Goal: Task Accomplishment & Management: Manage account settings

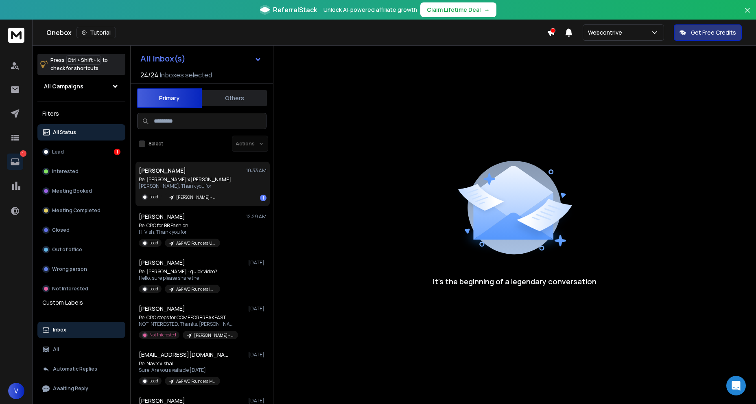
click at [227, 171] on div "[PERSON_NAME] 10:33 AM" at bounding box center [203, 170] width 128 height 8
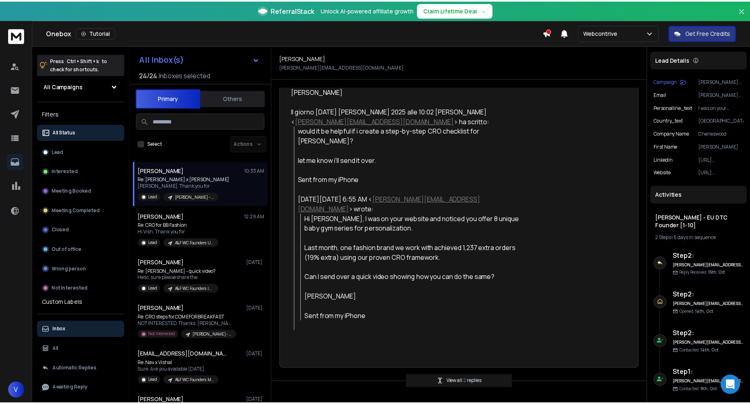
scroll to position [101, 0]
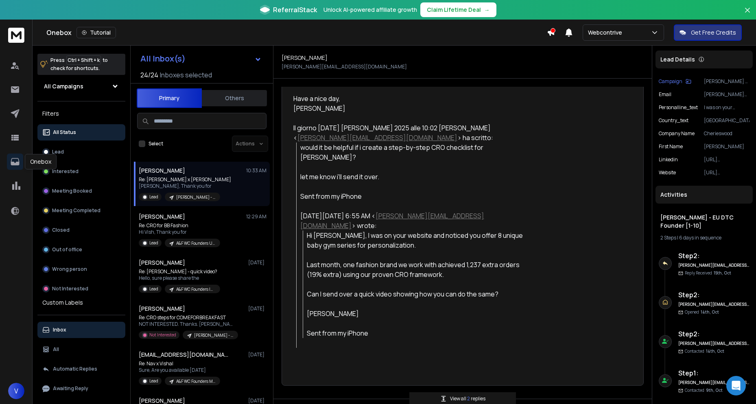
click at [17, 167] on link at bounding box center [15, 161] width 16 height 16
click at [17, 132] on link at bounding box center [15, 137] width 16 height 16
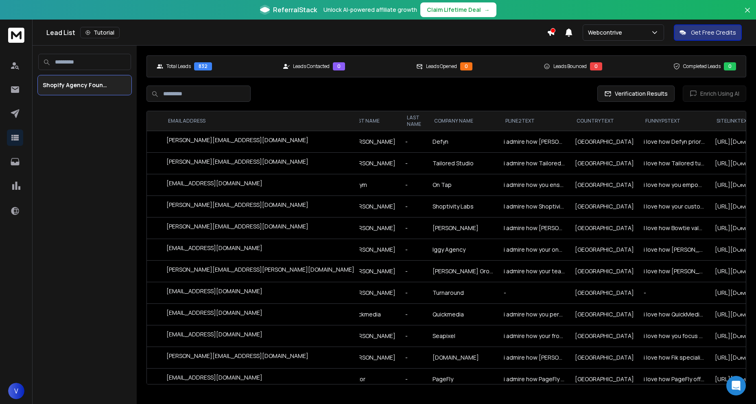
click at [499, 140] on td "i admire how [PERSON_NAME] combines creativity with technical expertise in ever…" at bounding box center [534, 142] width 71 height 22
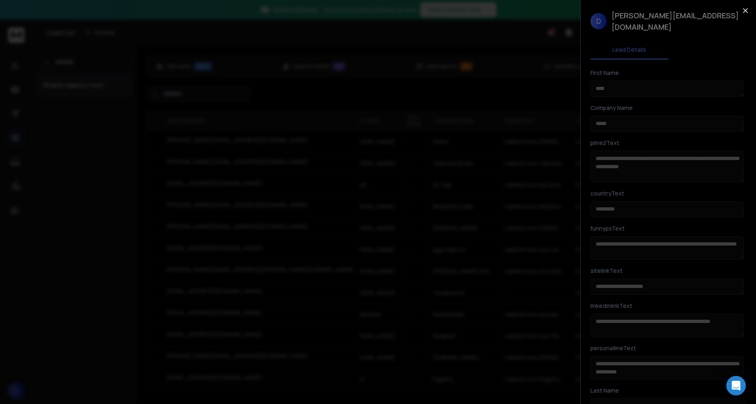
click at [745, 12] on icon "button" at bounding box center [745, 11] width 4 height 4
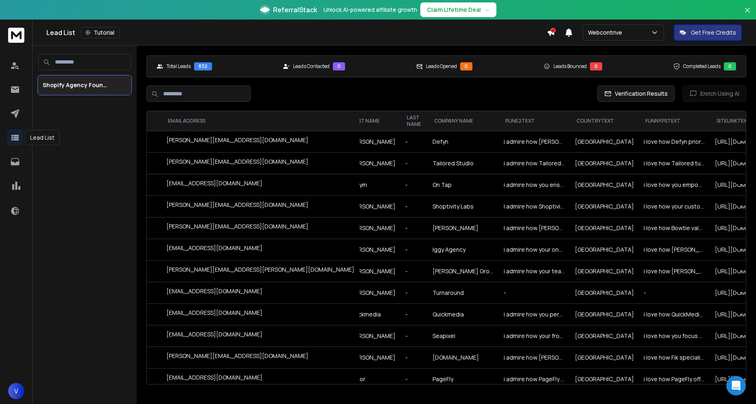
click at [21, 140] on link at bounding box center [15, 137] width 16 height 16
click at [13, 188] on icon at bounding box center [16, 185] width 8 height 8
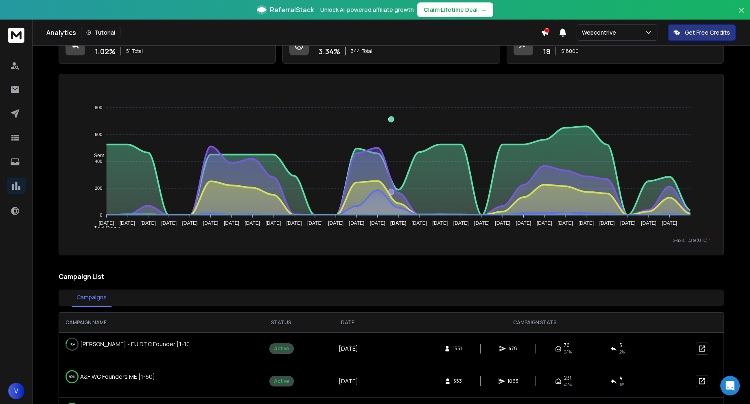
scroll to position [109, 0]
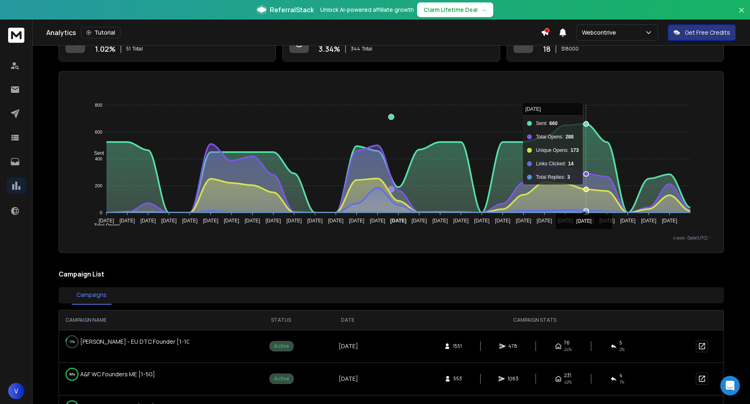
click at [583, 125] on foreignobject "Sent Total Opens Unique Opens Links Clicked Total Replies" at bounding box center [391, 154] width 607 height 142
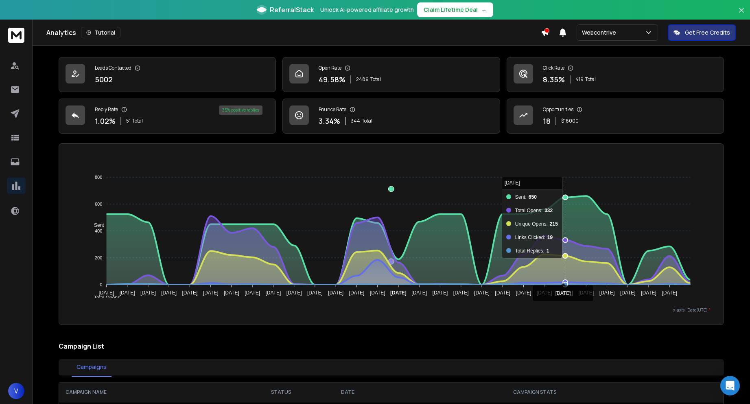
scroll to position [0, 0]
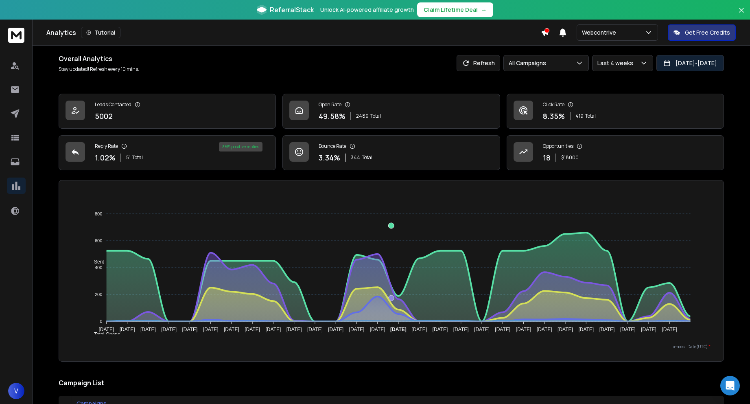
click at [668, 67] on button "[DATE] - [DATE]" at bounding box center [690, 63] width 68 height 16
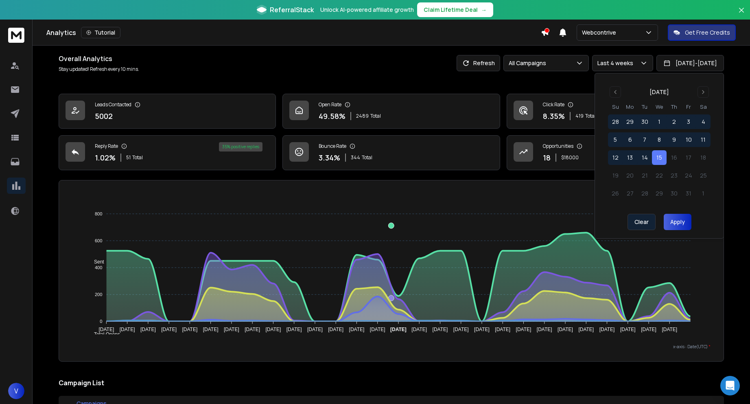
click at [633, 218] on button "Clear" at bounding box center [641, 222] width 28 height 16
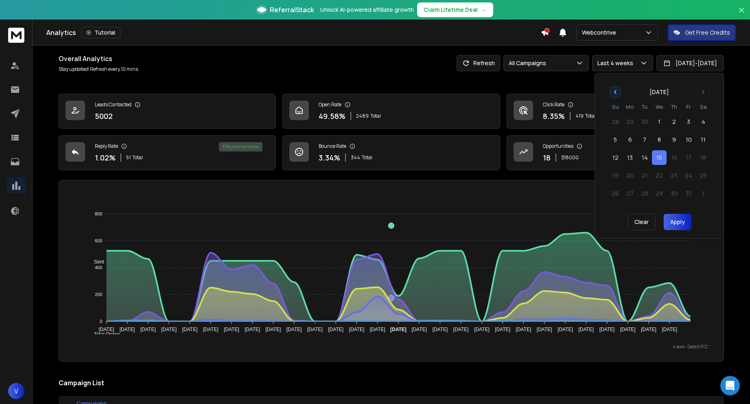
click at [617, 92] on icon "Go to previous month" at bounding box center [615, 92] width 7 height 7
click at [642, 122] on button "1" at bounding box center [644, 121] width 15 height 15
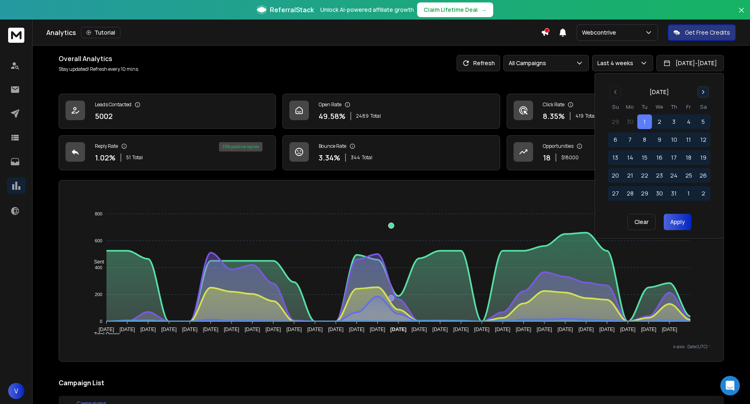
click at [702, 94] on icon "Go to next month" at bounding box center [703, 91] width 2 height 3
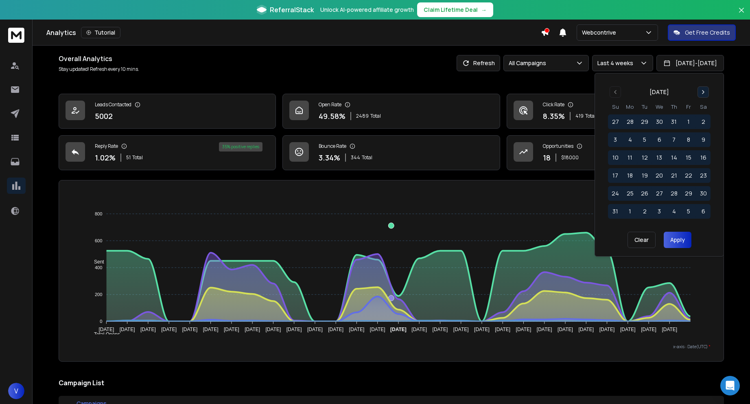
click at [702, 94] on icon "Go to next month" at bounding box center [703, 91] width 2 height 3
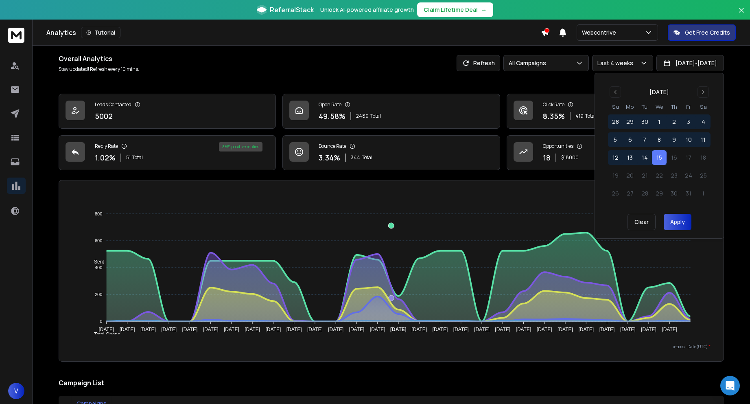
click at [677, 219] on button "Apply" at bounding box center [678, 222] width 28 height 16
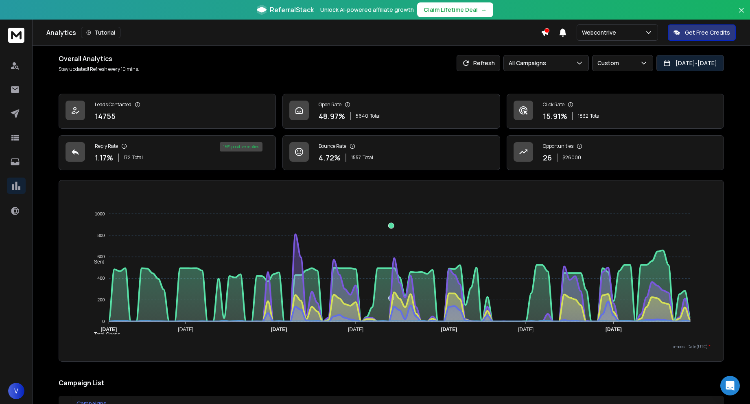
click at [673, 65] on button "[DATE] - [DATE]" at bounding box center [690, 63] width 68 height 16
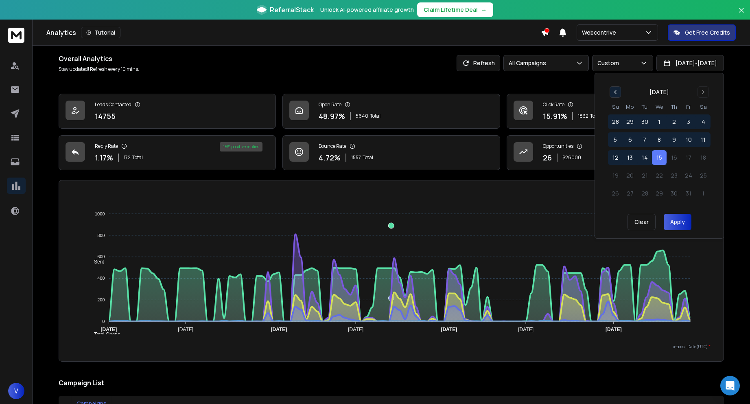
click at [615, 94] on icon "Go to previous month" at bounding box center [615, 92] width 7 height 7
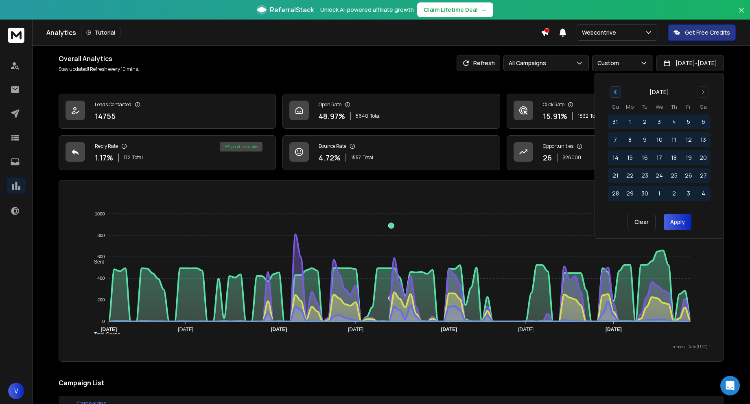
click at [615, 94] on icon "Go to previous month" at bounding box center [615, 92] width 7 height 7
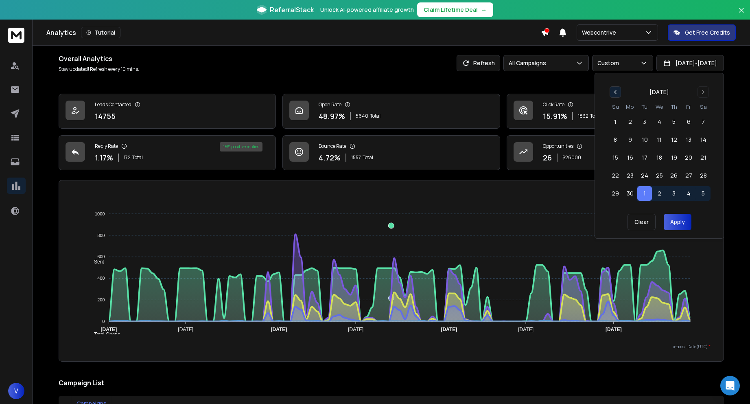
click at [615, 91] on icon "Go to previous month" at bounding box center [615, 92] width 7 height 7
click at [673, 120] on button "1" at bounding box center [673, 121] width 15 height 15
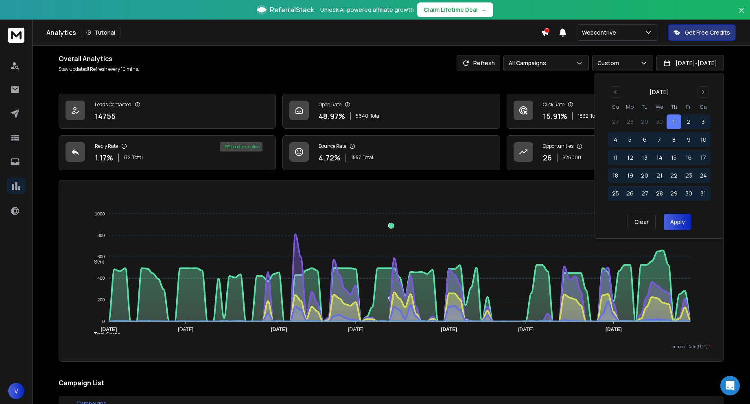
click at [684, 225] on button "Apply" at bounding box center [678, 222] width 28 height 16
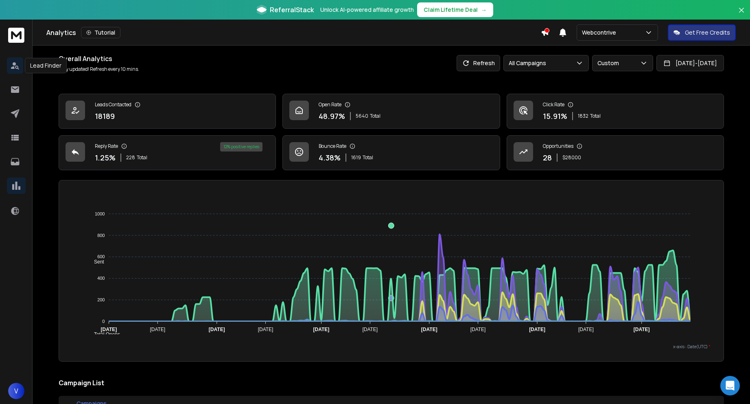
click at [20, 68] on link at bounding box center [15, 65] width 16 height 16
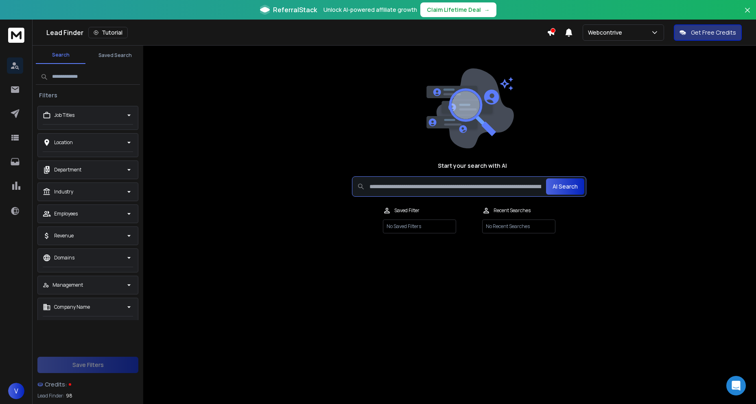
click at [103, 113] on div "Job Titles" at bounding box center [88, 115] width 90 height 8
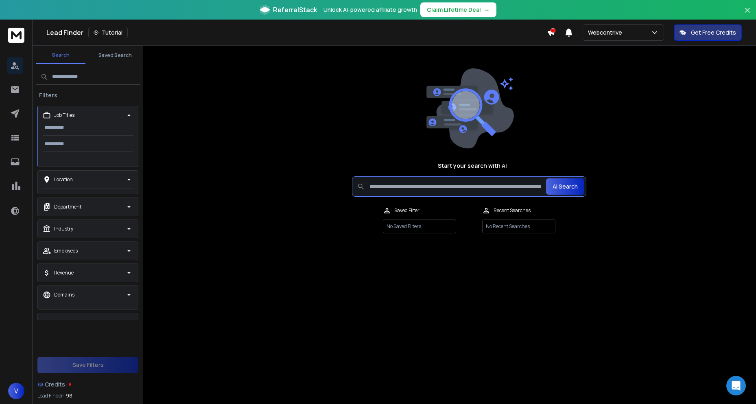
click at [89, 172] on div "Location" at bounding box center [87, 182] width 101 height 24
click at [102, 202] on div "Department" at bounding box center [87, 206] width 101 height 19
click at [99, 222] on div "Industry" at bounding box center [87, 228] width 101 height 19
click at [22, 97] on link at bounding box center [15, 89] width 16 height 16
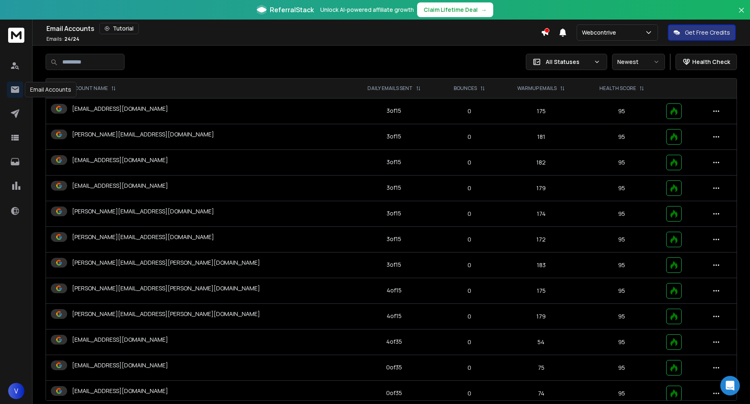
click at [21, 91] on link at bounding box center [15, 89] width 16 height 16
click at [21, 112] on link at bounding box center [15, 113] width 16 height 16
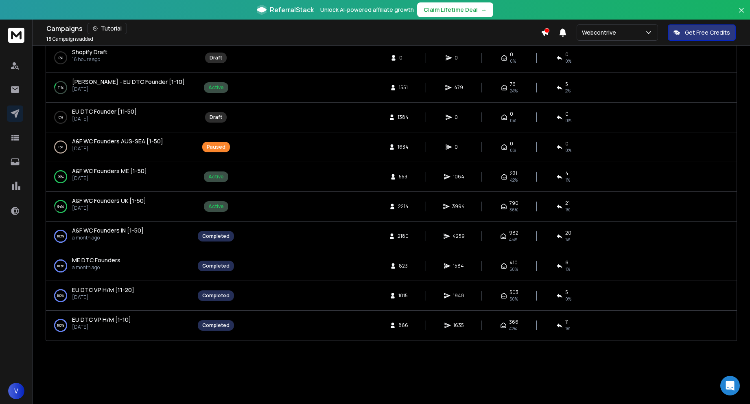
click at [94, 208] on p "[DATE]" at bounding box center [109, 208] width 74 height 7
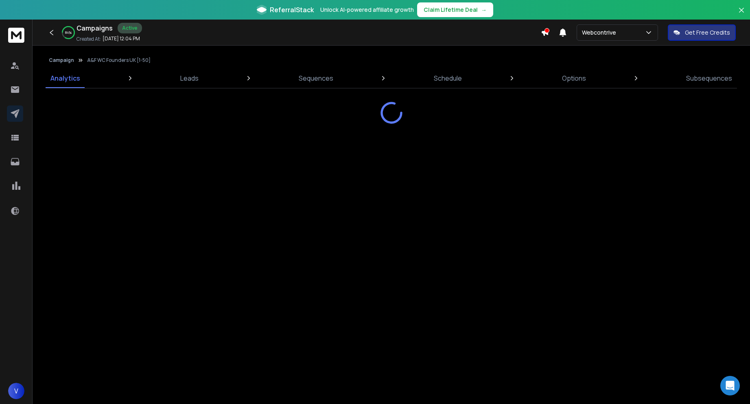
click at [742, 11] on icon "Close banner" at bounding box center [741, 10] width 5 height 5
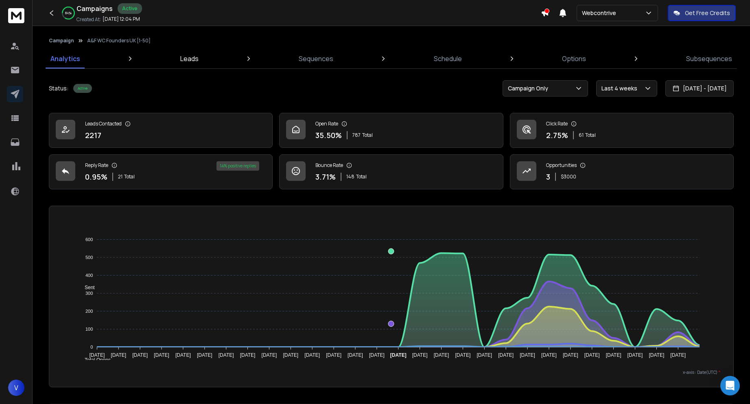
click at [190, 57] on p "Leads" at bounding box center [189, 59] width 18 height 10
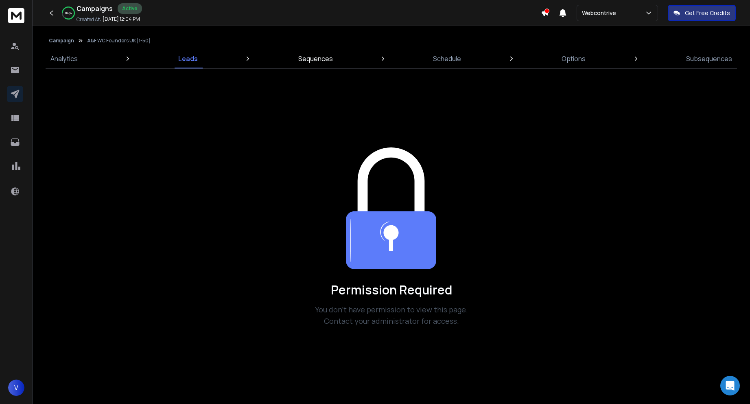
click at [327, 57] on p "Sequences" at bounding box center [315, 59] width 35 height 10
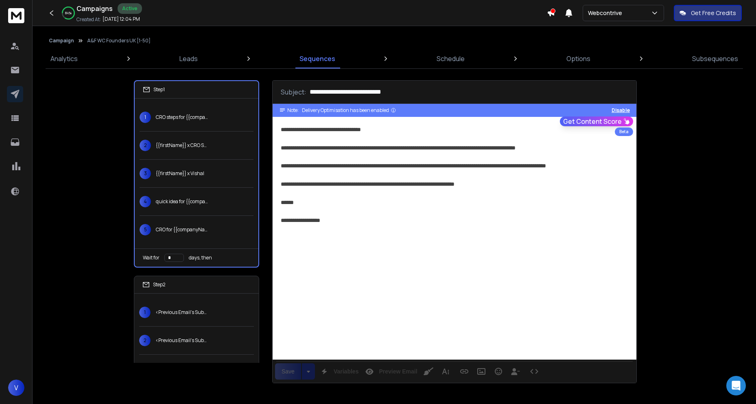
click at [200, 144] on p "{{firstName}} x CRO Steps" at bounding box center [182, 145] width 52 height 7
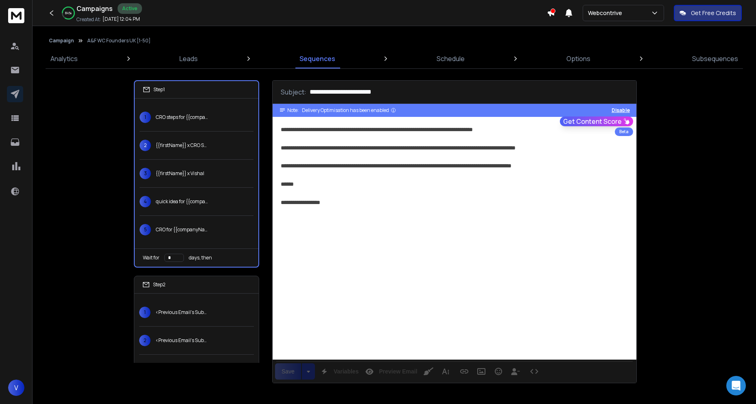
click at [184, 174] on p "{{firstName}} x Vishal" at bounding box center [180, 173] width 48 height 7
click at [203, 222] on ul "Step 1 1 CRO steps for {{companyName}} 2 {{firstName}} x CRO Steps 3 {{firstNam…" at bounding box center [196, 247] width 125 height 335
click at [202, 229] on p "CRO for {{companyName}}" at bounding box center [182, 229] width 52 height 7
type input "**********"
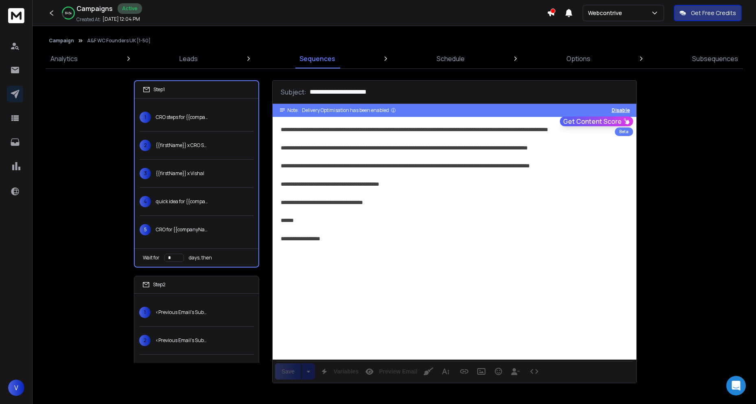
click at [218, 228] on div "5 CRO for {{companyName}}" at bounding box center [197, 230] width 114 height 28
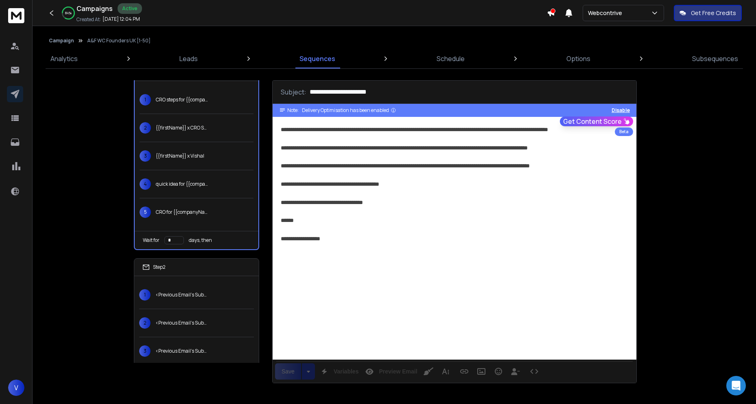
scroll to position [27, 0]
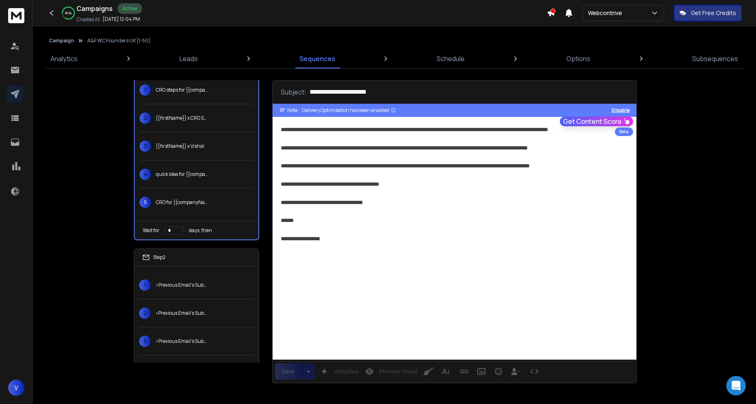
click at [195, 193] on div "5 CRO for {{companyName}}" at bounding box center [197, 202] width 114 height 28
click at [191, 203] on p "CRO for {{companyName}}" at bounding box center [182, 202] width 52 height 7
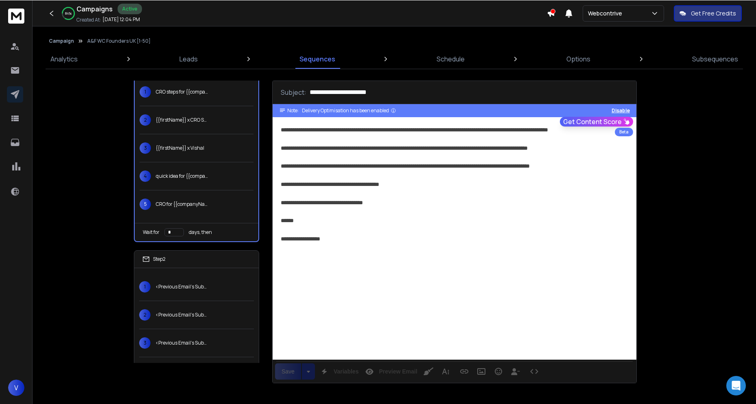
scroll to position [53, 0]
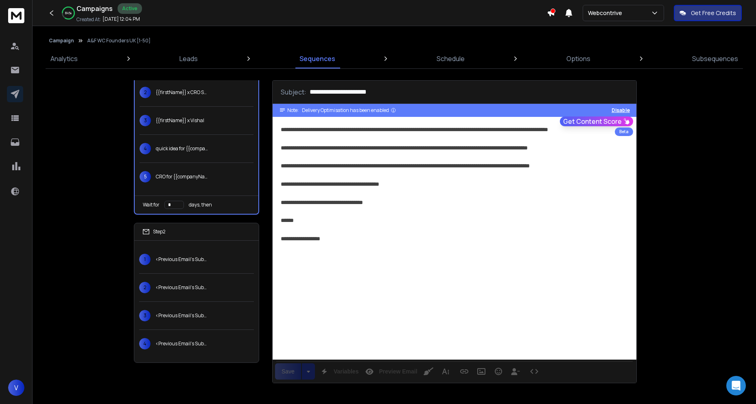
click at [174, 271] on div "1 <Previous Email's Subject>" at bounding box center [196, 259] width 115 height 28
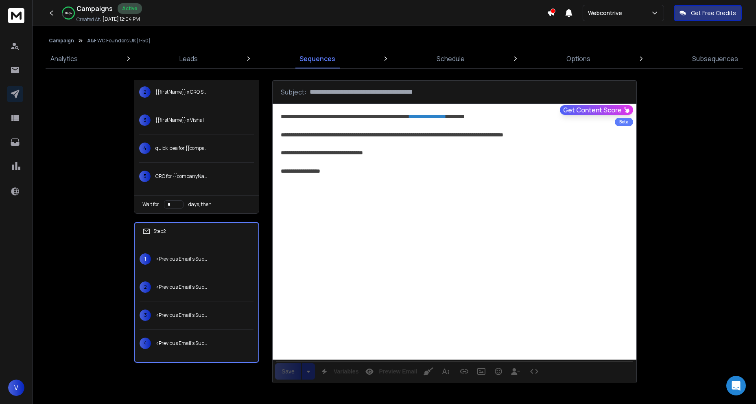
click at [446, 116] on span "**********" at bounding box center [427, 117] width 37 height 6
click at [446, 115] on span "**********" at bounding box center [427, 117] width 37 height 6
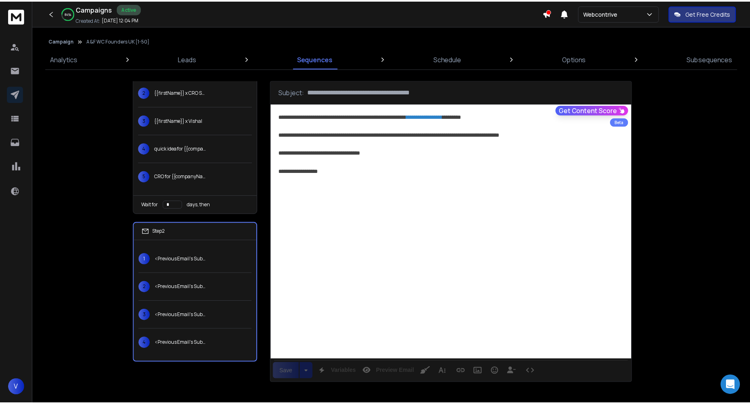
scroll to position [52, 0]
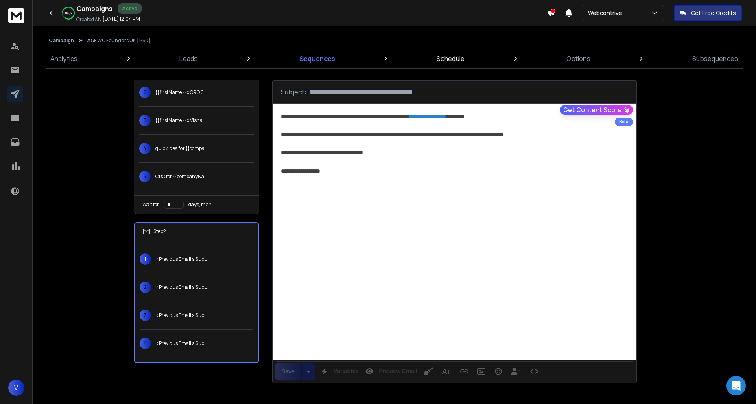
click at [459, 57] on p "Schedule" at bounding box center [451, 59] width 28 height 10
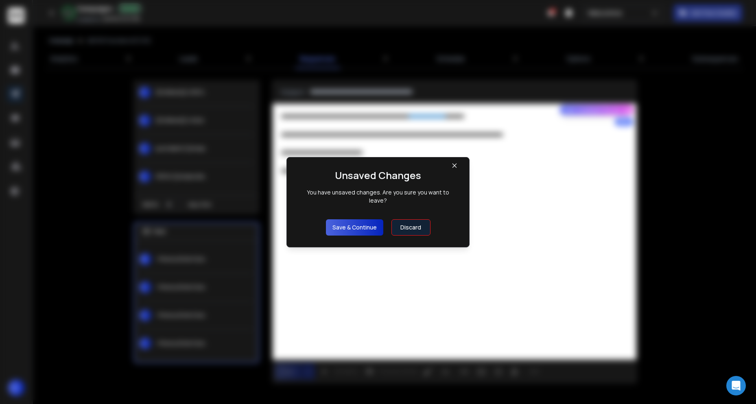
click at [401, 224] on button "Discard" at bounding box center [410, 227] width 39 height 16
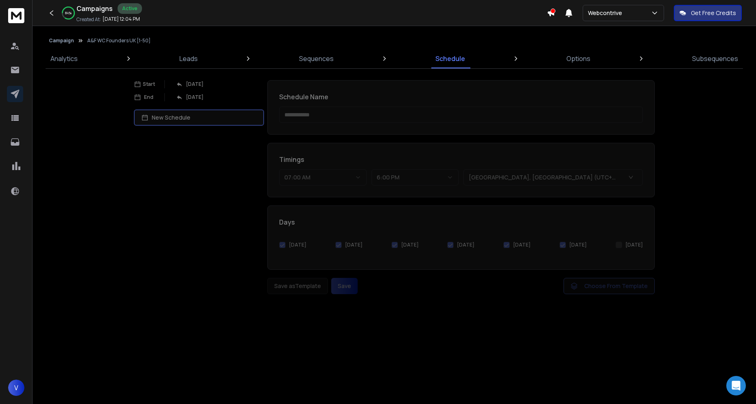
click at [600, 61] on div "Analytics Leads Sequences Schedule Options Subsequences" at bounding box center [394, 59] width 697 height 20
click at [588, 60] on p "Options" at bounding box center [578, 59] width 24 height 10
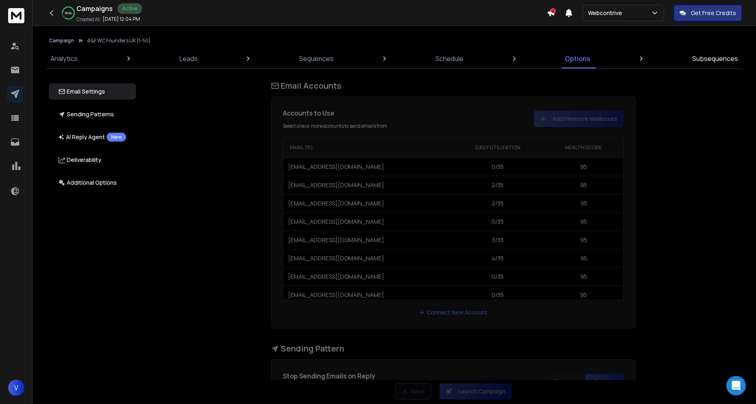
click at [698, 61] on p "Subsequences" at bounding box center [715, 59] width 46 height 10
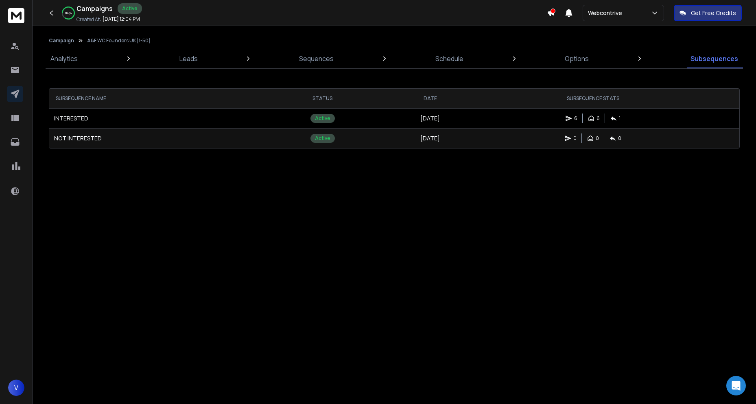
click at [393, 139] on td "[DATE]" at bounding box center [429, 138] width 99 height 20
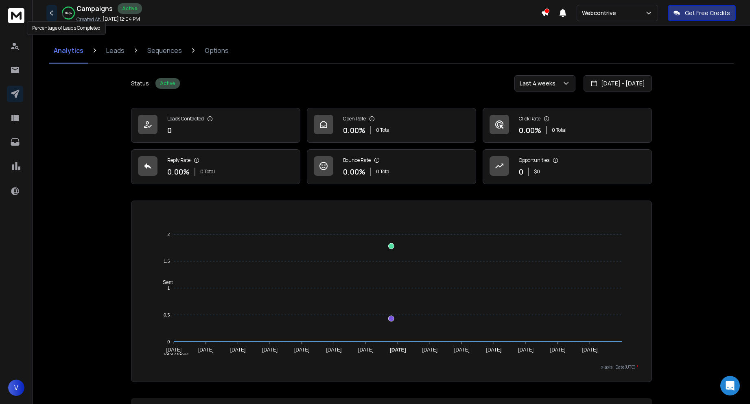
click at [49, 15] on icon at bounding box center [51, 12] width 7 height 7
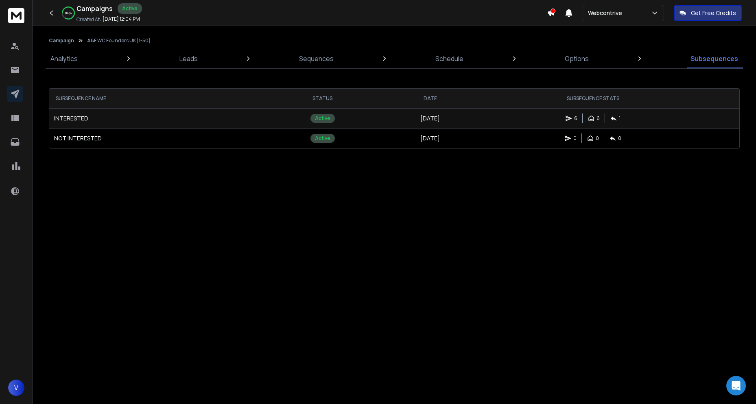
click at [277, 116] on td "Active" at bounding box center [322, 118] width 116 height 20
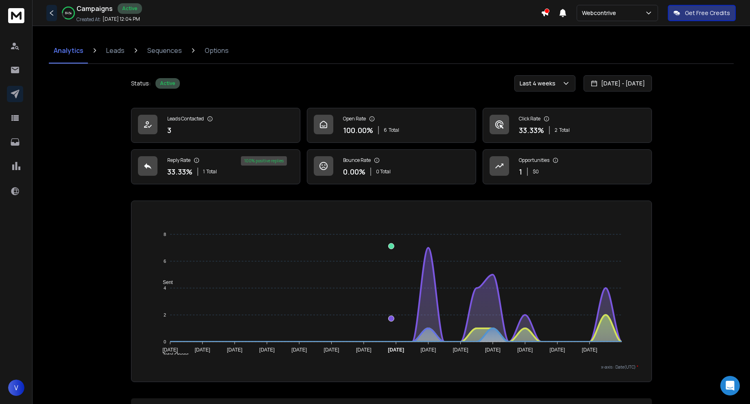
click at [51, 11] on icon at bounding box center [51, 12] width 7 height 7
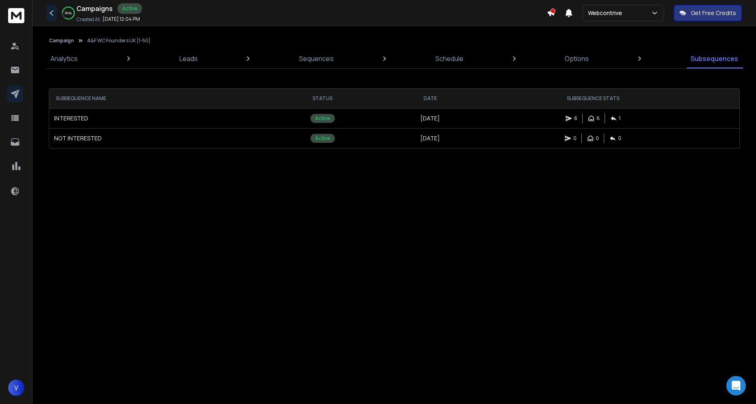
click at [51, 11] on icon at bounding box center [51, 12] width 7 height 7
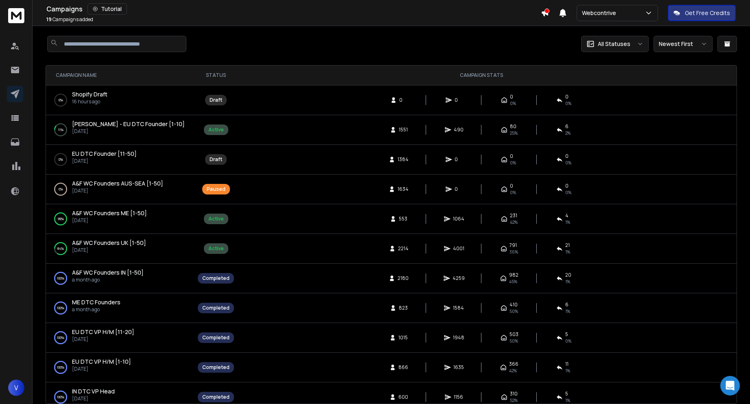
click at [132, 128] on link "[PERSON_NAME] - EU DTC Founder [1-10]" at bounding box center [128, 124] width 113 height 8
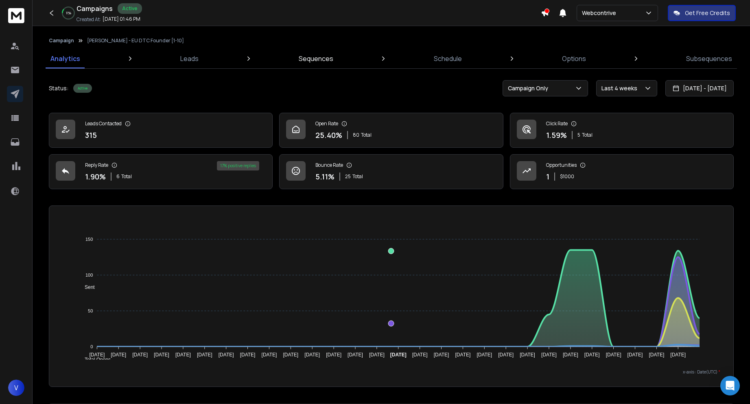
click at [309, 67] on link "Sequences" at bounding box center [316, 59] width 44 height 20
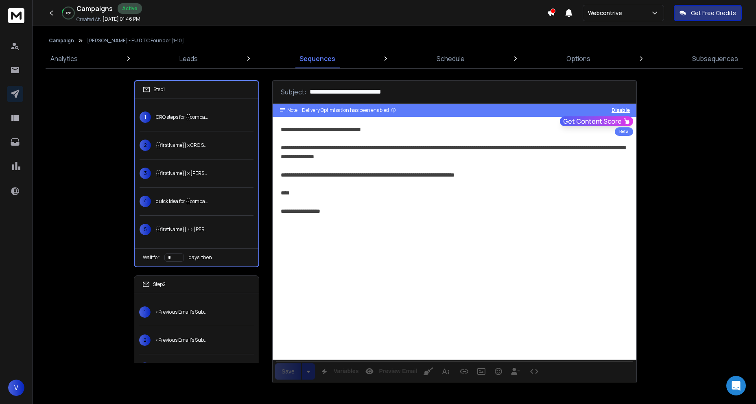
drag, startPoint x: 304, startPoint y: 156, endPoint x: 353, endPoint y: 158, distance: 48.9
click at [352, 159] on div "**********" at bounding box center [454, 152] width 347 height 18
click at [727, 127] on div "**********" at bounding box center [394, 232] width 697 height 310
click at [97, 170] on div "**********" at bounding box center [394, 232] width 697 height 310
click at [197, 145] on p "{{firstName}} x CRO Steps" at bounding box center [182, 145] width 52 height 7
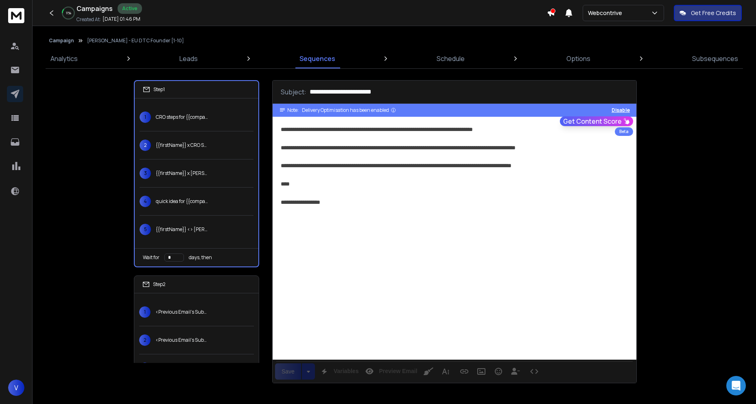
click at [194, 170] on div "3 {{firstName}} x [PERSON_NAME]" at bounding box center [174, 173] width 68 height 11
type input "**********"
